Goal: Navigation & Orientation: Find specific page/section

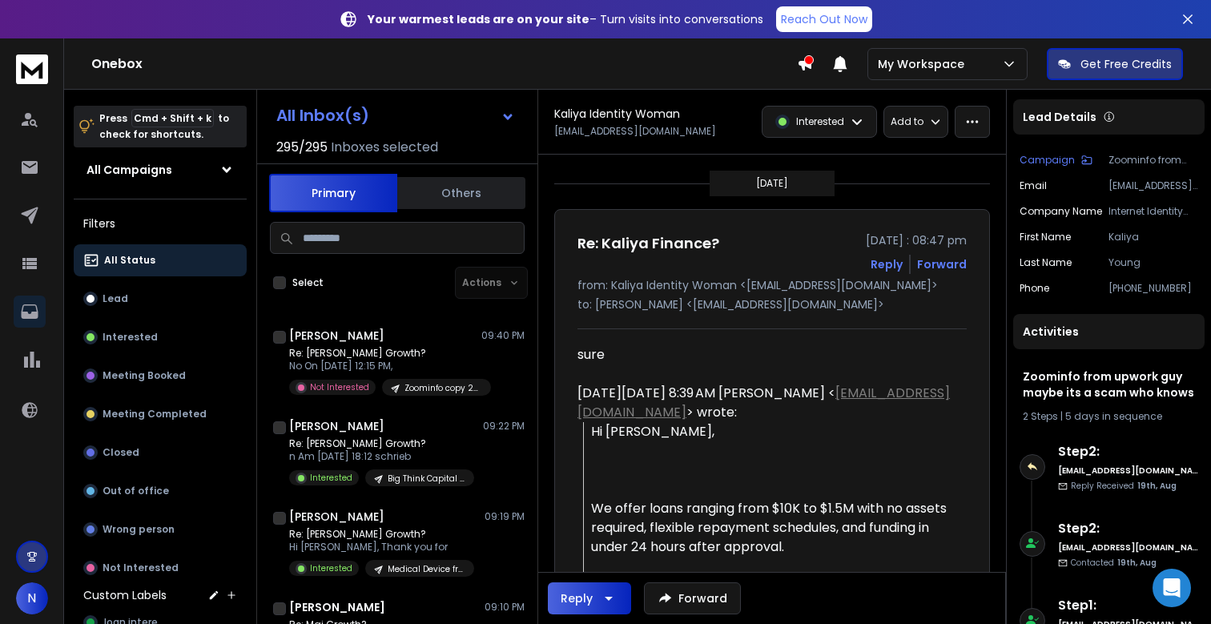
scroll to position [507, 0]
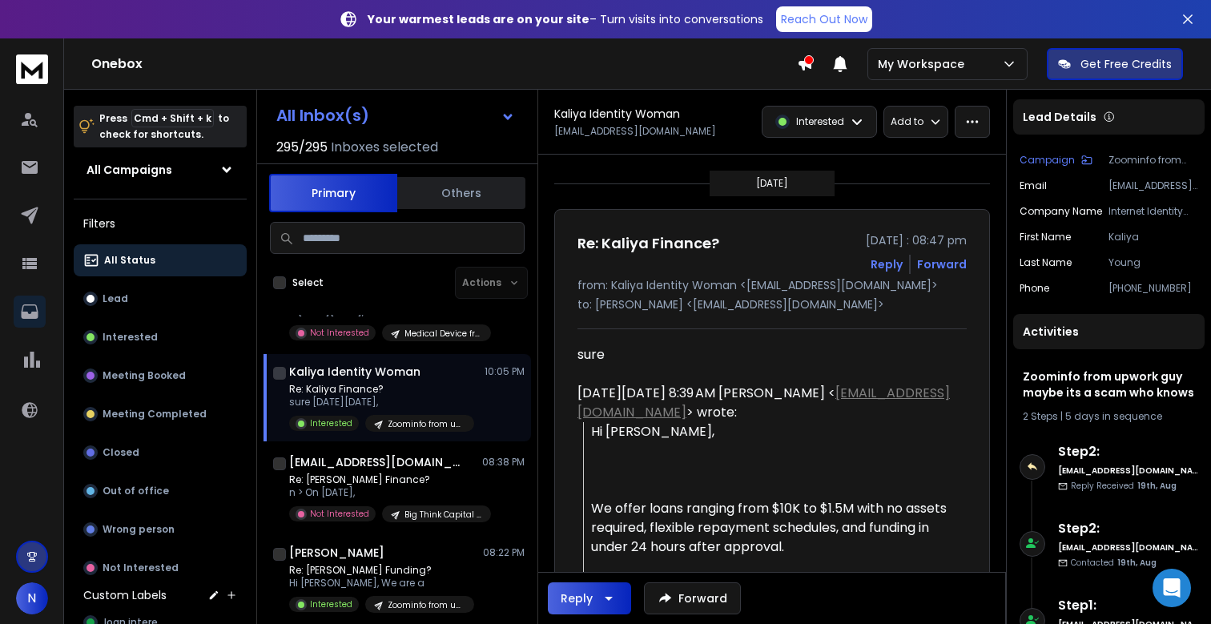
click at [409, 172] on div "All Inbox(s) 295 / 295 Inboxes selected Primary Others Select Actions [PERSON_N…" at bounding box center [397, 402] width 280 height 624
click at [420, 191] on button "Others" at bounding box center [461, 192] width 128 height 35
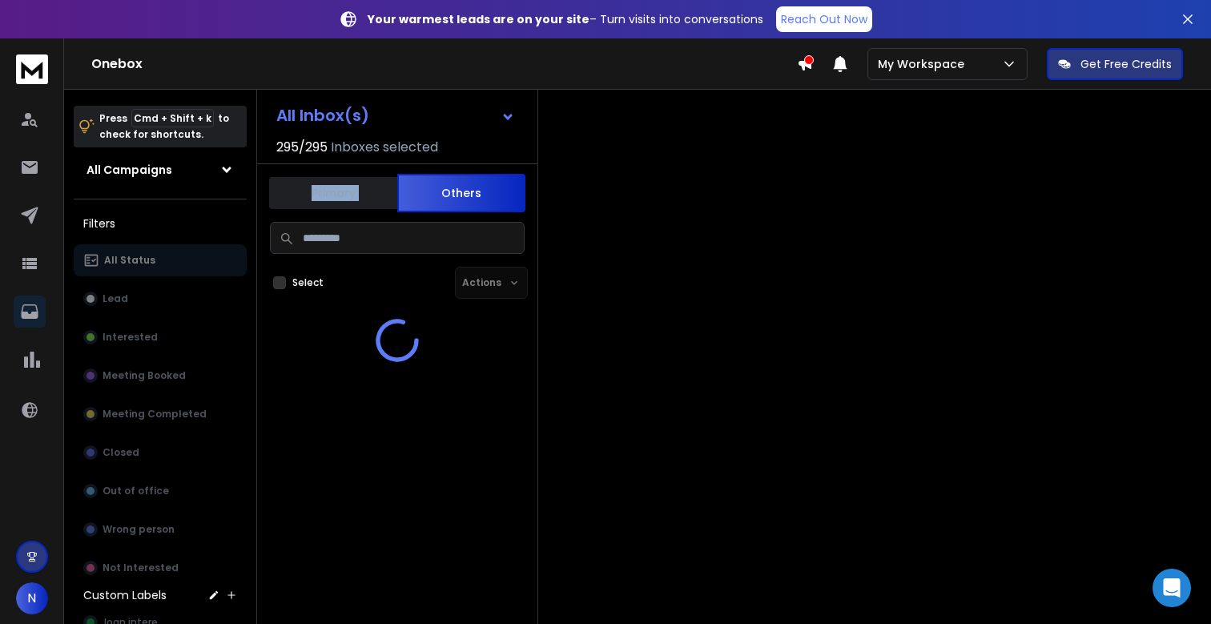
click at [420, 191] on button "Others" at bounding box center [461, 193] width 128 height 38
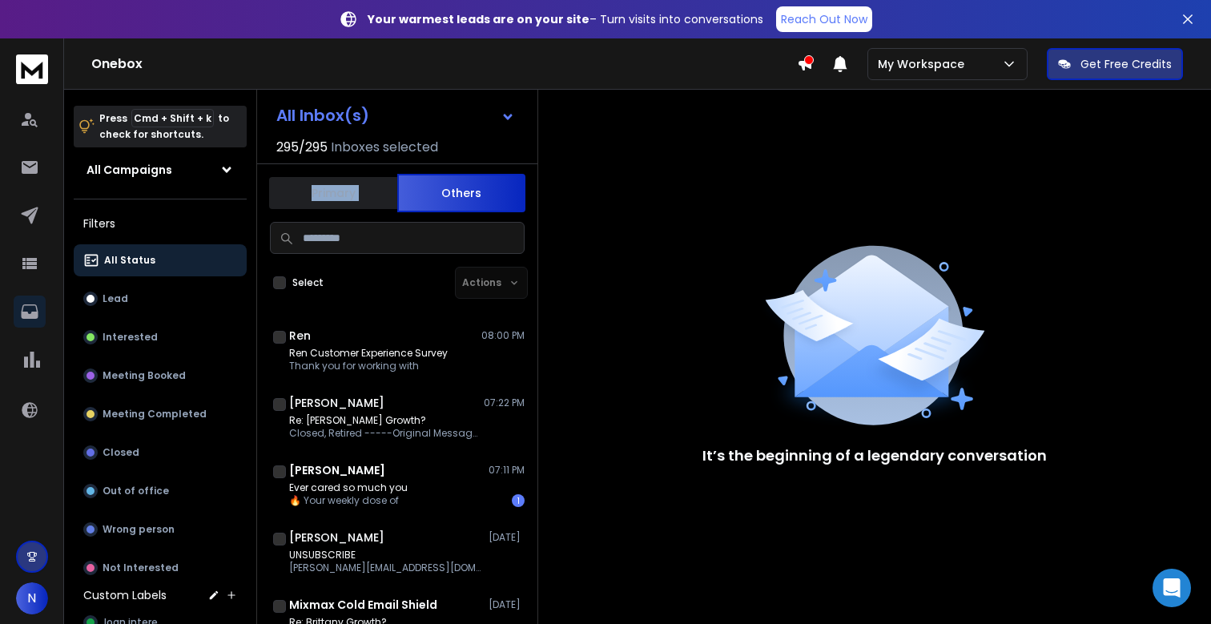
click at [318, 188] on button "Primary" at bounding box center [333, 192] width 128 height 35
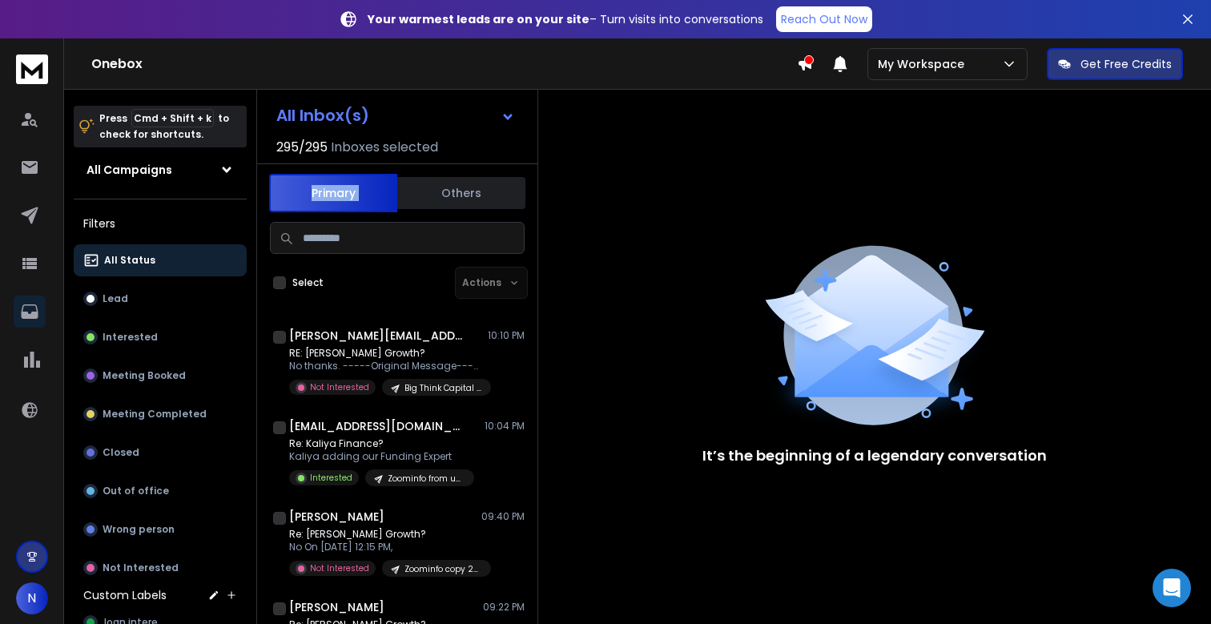
click at [437, 209] on button "Others" at bounding box center [461, 192] width 128 height 35
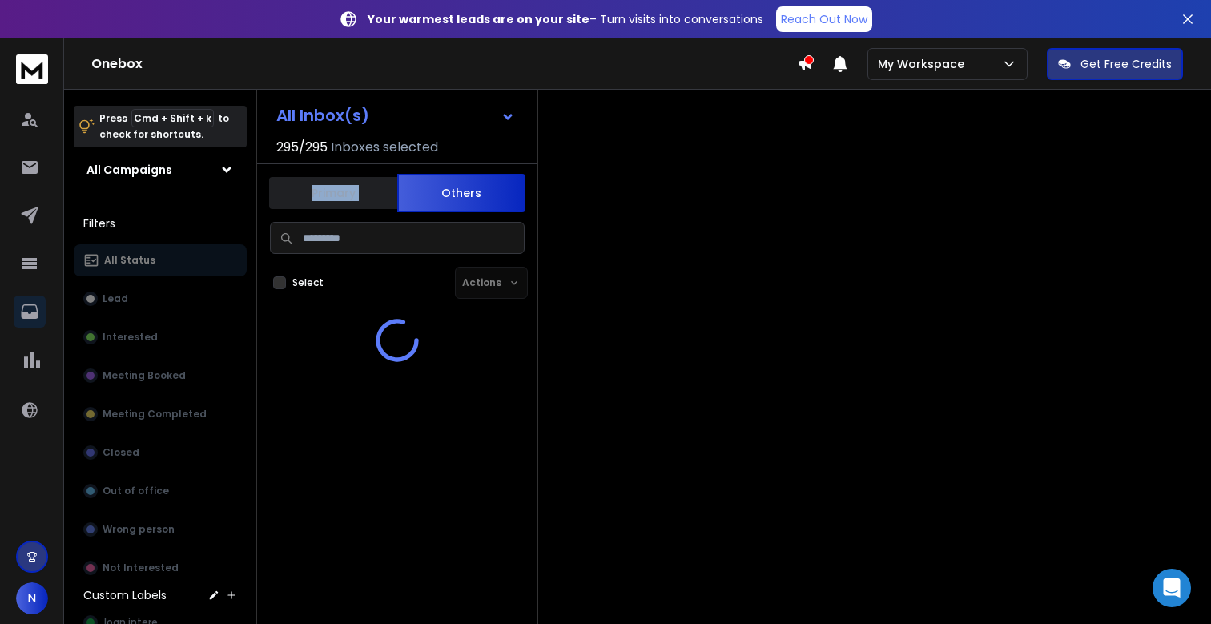
click at [433, 201] on button "Others" at bounding box center [461, 193] width 128 height 38
click at [433, 199] on button "Others" at bounding box center [461, 193] width 128 height 38
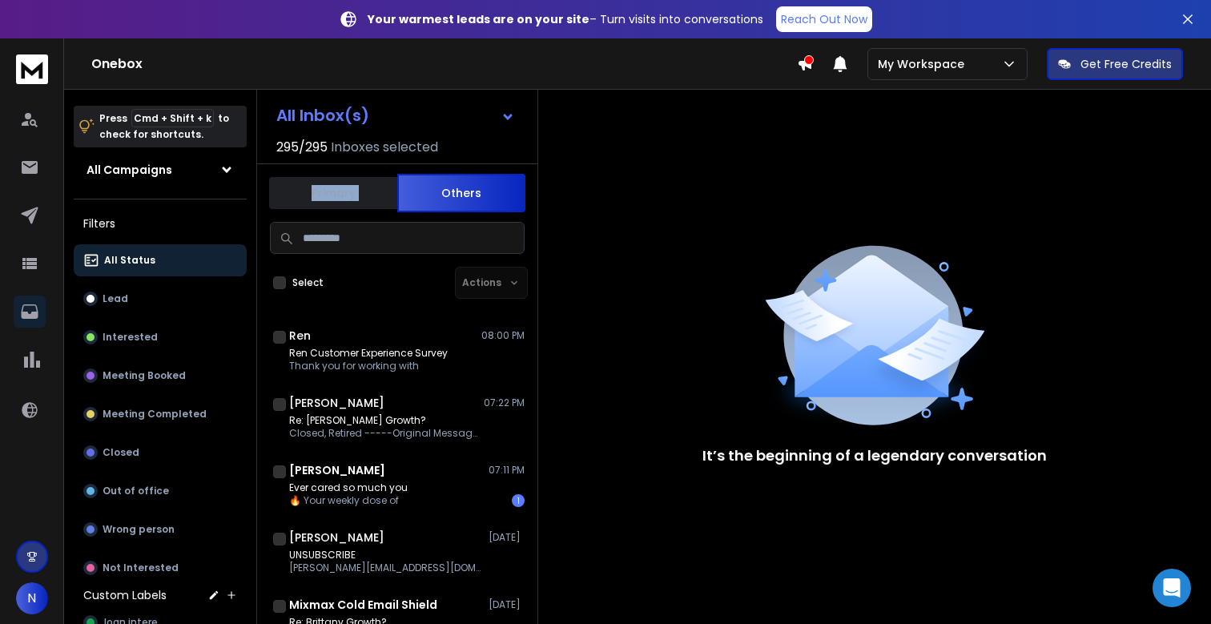
click at [340, 193] on button "Primary" at bounding box center [333, 192] width 128 height 35
